Goal: Information Seeking & Learning: Check status

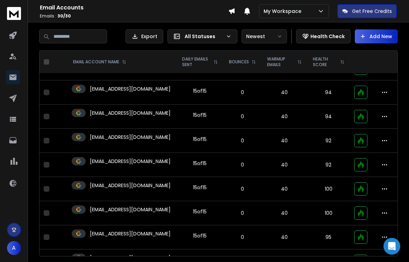
scroll to position [511, 0]
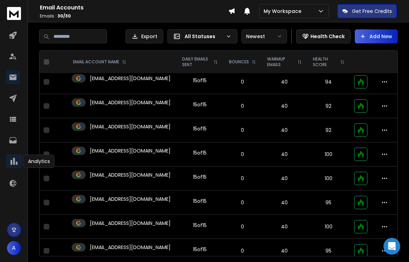
click at [16, 160] on icon at bounding box center [14, 161] width 10 height 10
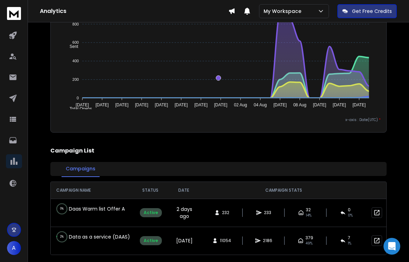
scroll to position [181, 0]
click at [377, 215] on icon at bounding box center [376, 212] width 5 height 5
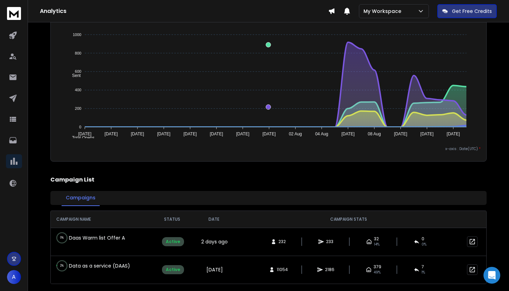
scroll to position [0, 0]
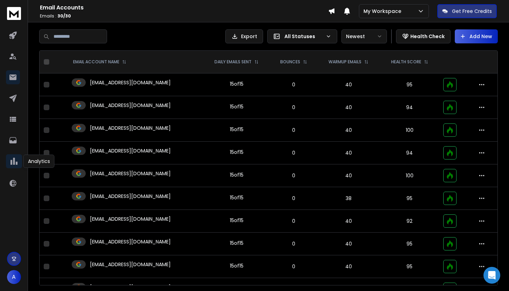
click at [14, 157] on icon at bounding box center [14, 161] width 10 height 10
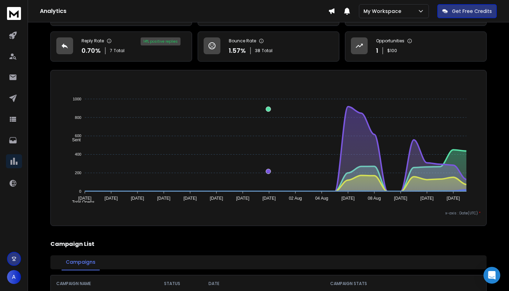
scroll to position [132, 0]
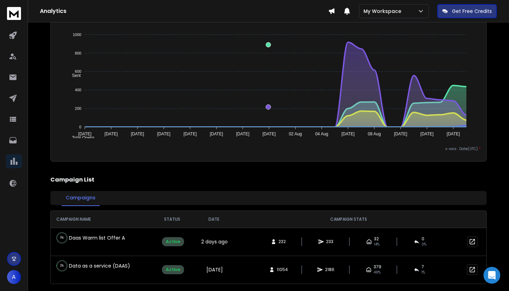
click at [414, 244] on icon at bounding box center [472, 241] width 7 height 7
click at [414, 262] on icon at bounding box center [472, 269] width 5 height 5
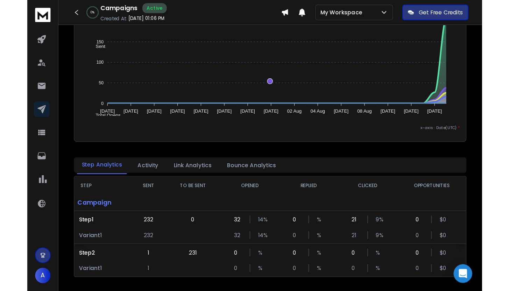
scroll to position [176, 0]
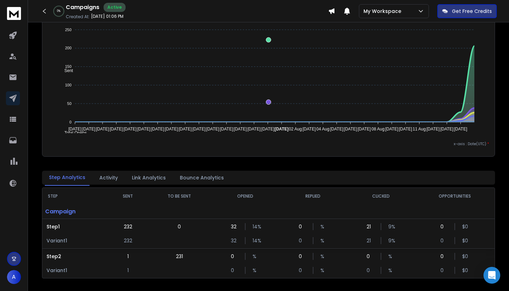
click at [149, 179] on button "Link Analytics" at bounding box center [149, 177] width 42 height 15
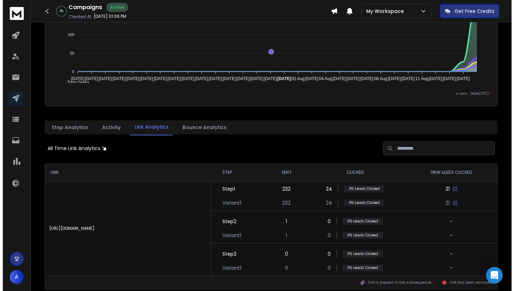
scroll to position [237, 0]
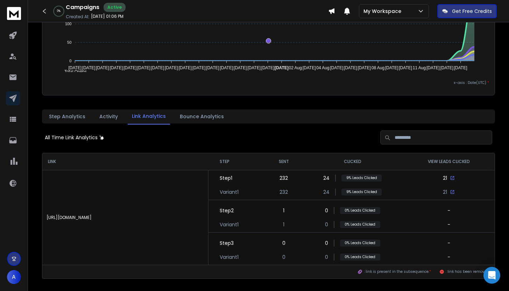
click at [414, 179] on icon at bounding box center [453, 178] width 4 height 4
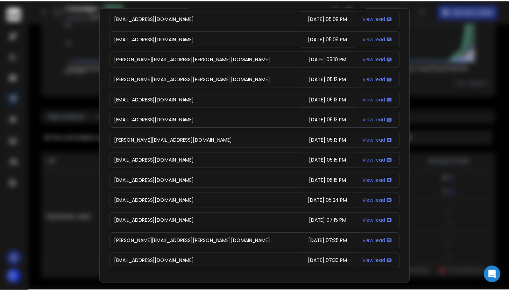
scroll to position [0, 0]
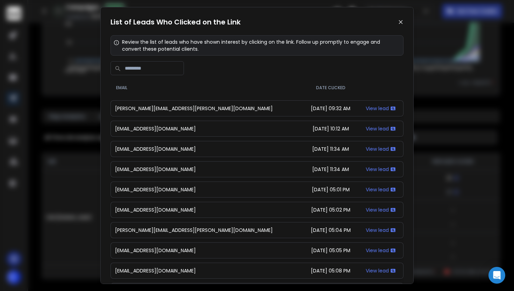
click at [400, 20] on icon at bounding box center [401, 22] width 6 height 6
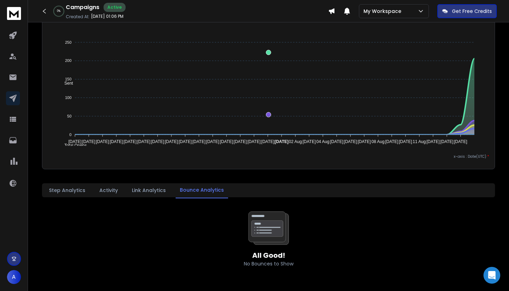
click at [206, 118] on div "Leads Contacted 232 Open Rate 13.79 % 32 Total Click Rate 9.05 % 21 Total Reply…" at bounding box center [268, 108] width 453 height 348
click at [143, 191] on button "Link Analytics" at bounding box center [149, 190] width 42 height 15
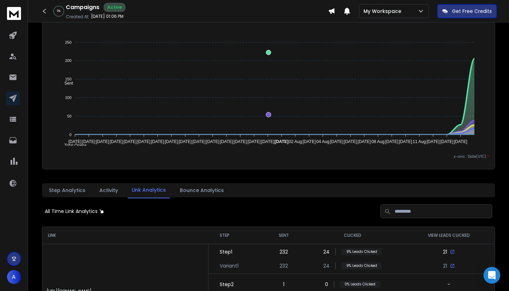
click at [107, 191] on button "Activity" at bounding box center [108, 190] width 27 height 15
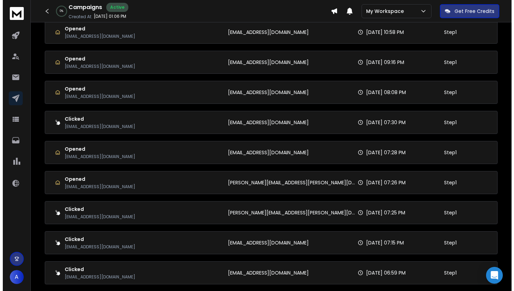
scroll to position [0, 0]
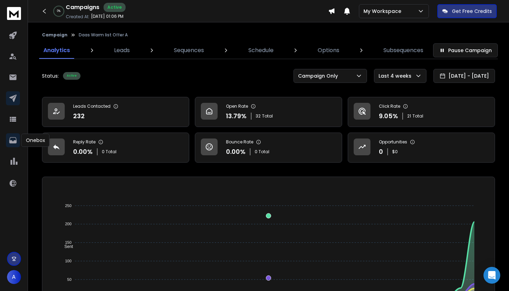
click at [17, 143] on link at bounding box center [13, 140] width 14 height 14
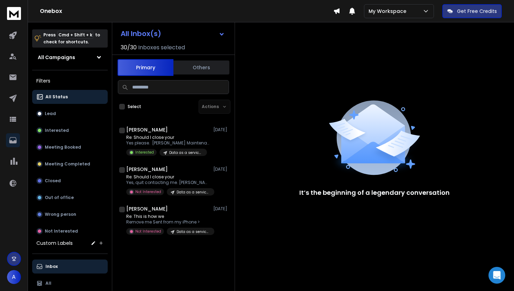
scroll to position [94, 0]
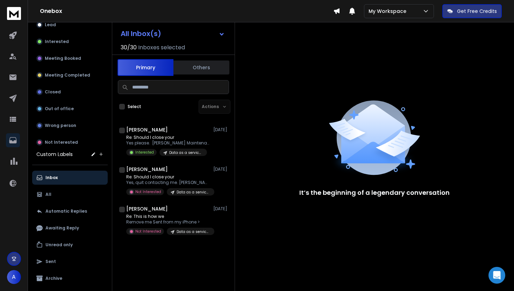
click at [64, 178] on button "Inbox" at bounding box center [70, 178] width 76 height 14
click at [64, 191] on button "All" at bounding box center [70, 195] width 76 height 14
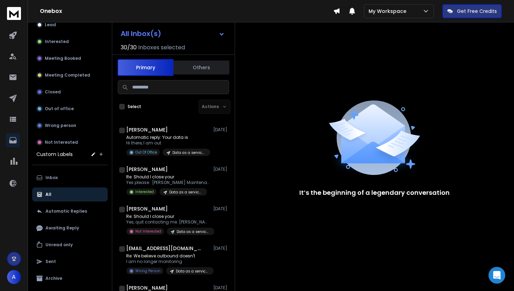
scroll to position [0, 0]
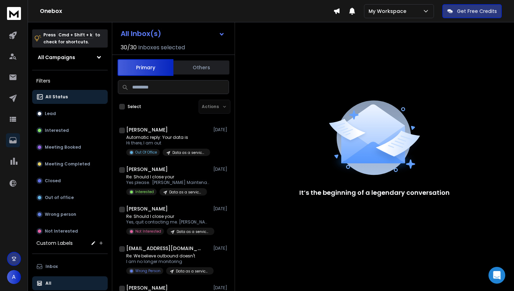
click at [59, 100] on div "All Status" at bounding box center [51, 96] width 31 height 7
click at [15, 40] on link at bounding box center [13, 35] width 14 height 14
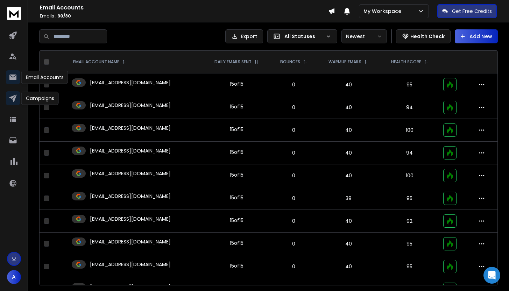
click at [10, 95] on icon at bounding box center [13, 98] width 8 height 8
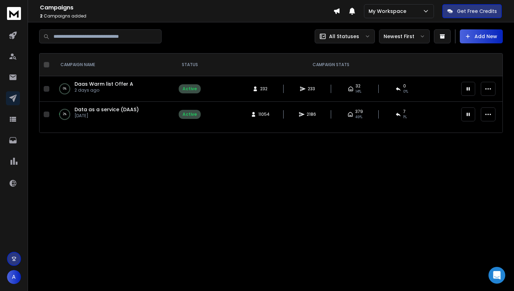
click at [493, 116] on button "button" at bounding box center [488, 114] width 15 height 14
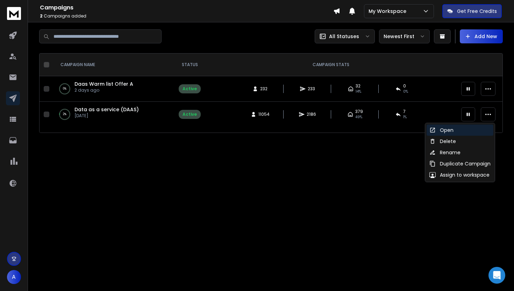
click at [470, 128] on div "Open" at bounding box center [460, 130] width 67 height 11
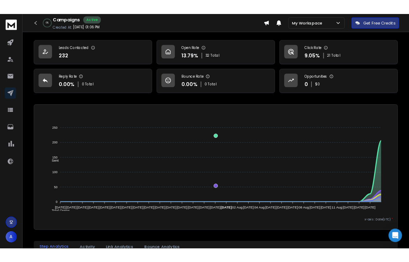
scroll to position [58, 0]
